Goal: Task Accomplishment & Management: Manage account settings

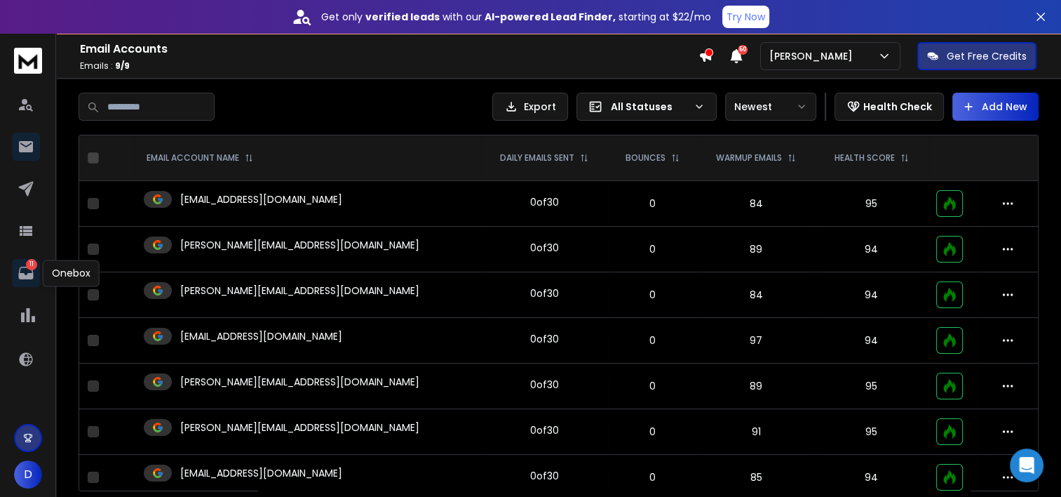
click at [30, 269] on p "11" at bounding box center [31, 264] width 11 height 11
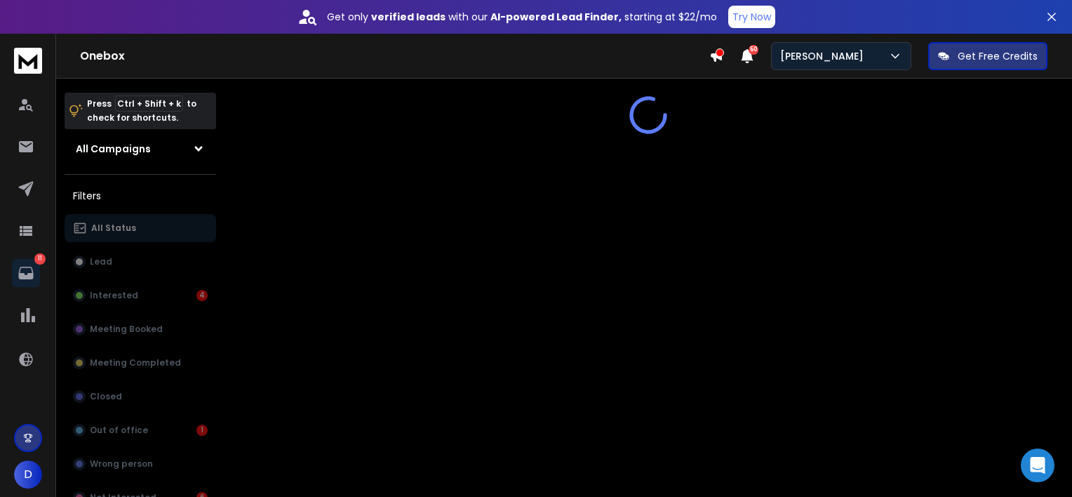
click at [875, 60] on div "[PERSON_NAME]" at bounding box center [841, 56] width 122 height 14
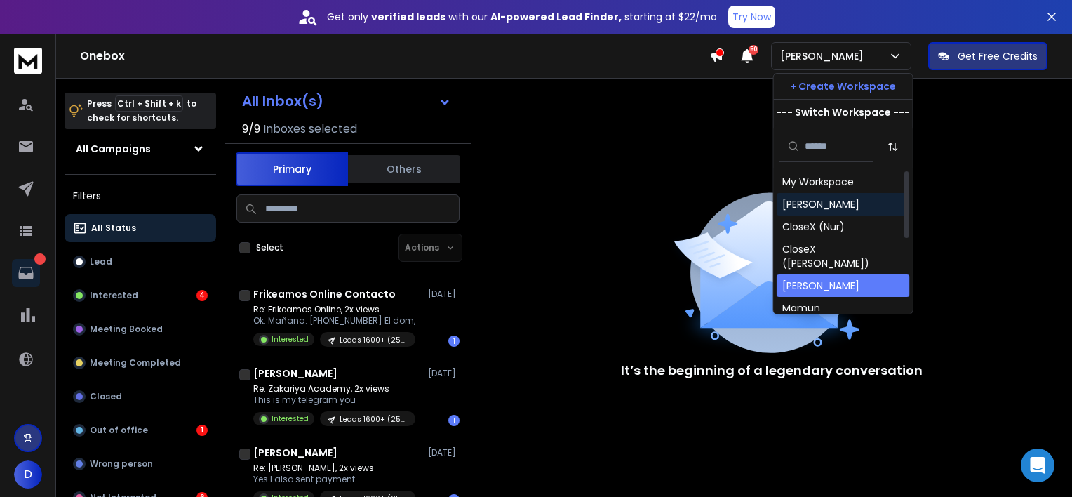
click at [840, 197] on div "[PERSON_NAME]" at bounding box center [820, 204] width 77 height 14
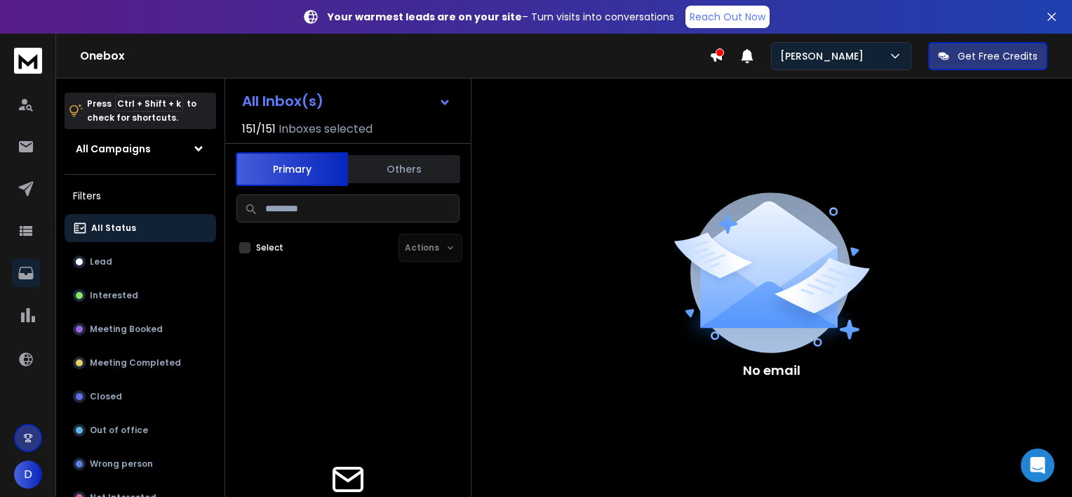
click at [841, 60] on p "[PERSON_NAME]" at bounding box center [824, 56] width 89 height 14
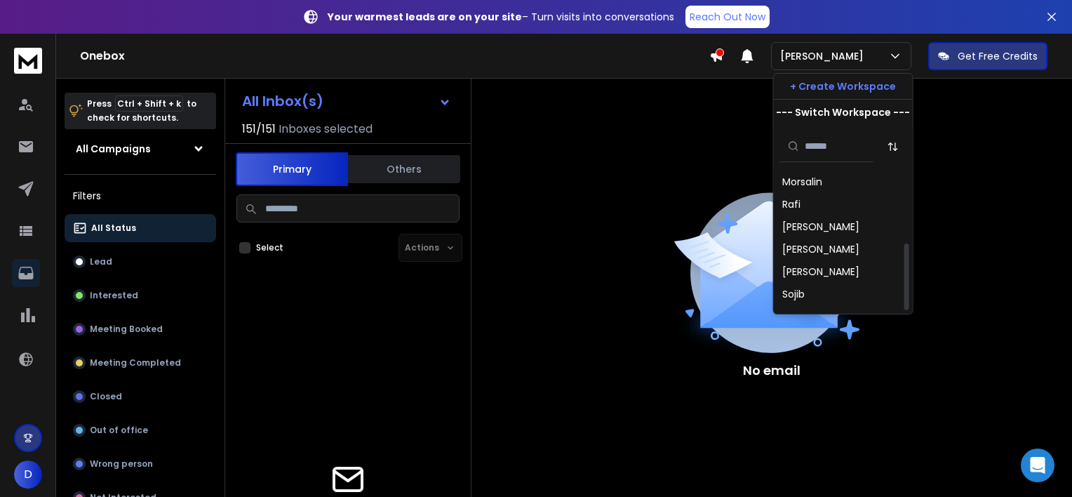
scroll to position [151, 0]
click at [839, 217] on div "[PERSON_NAME]" at bounding box center [820, 224] width 77 height 14
